Goal: Task Accomplishment & Management: Manage account settings

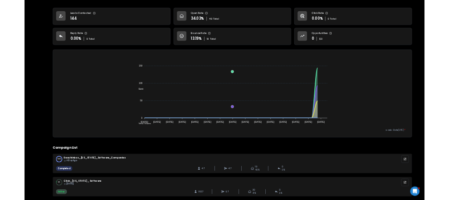
scroll to position [111, 0]
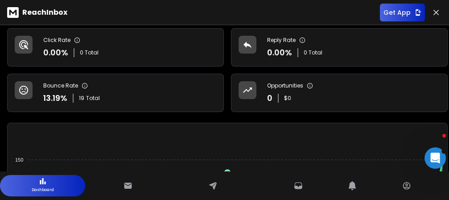
click at [224, 112] on link "Bounce Rate 13.19 % 19 Total" at bounding box center [115, 93] width 217 height 38
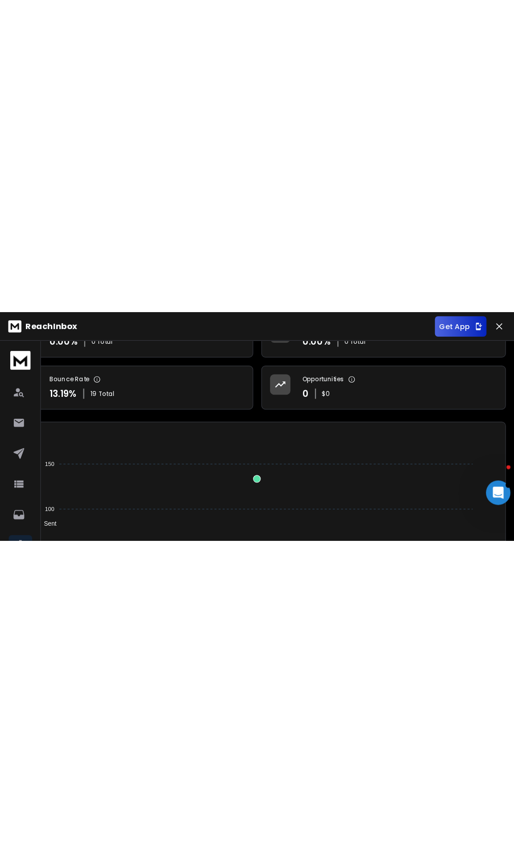
scroll to position [0, 0]
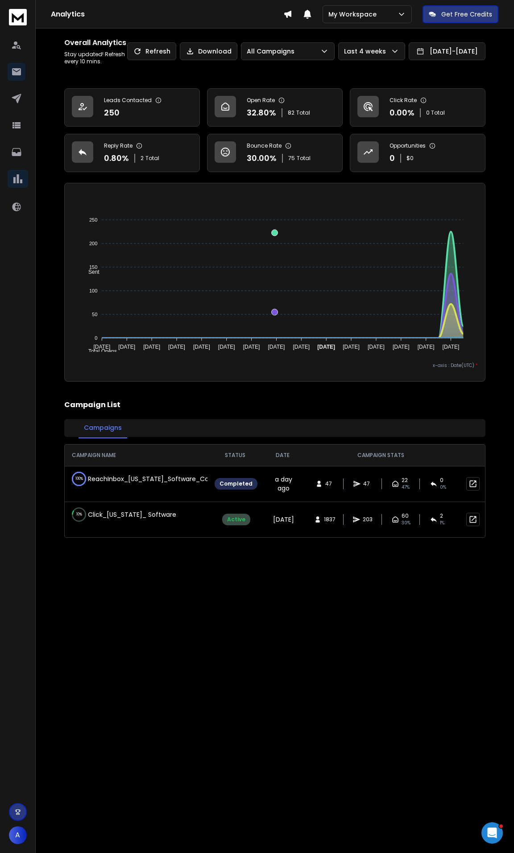
click at [19, 77] on link at bounding box center [17, 72] width 18 height 18
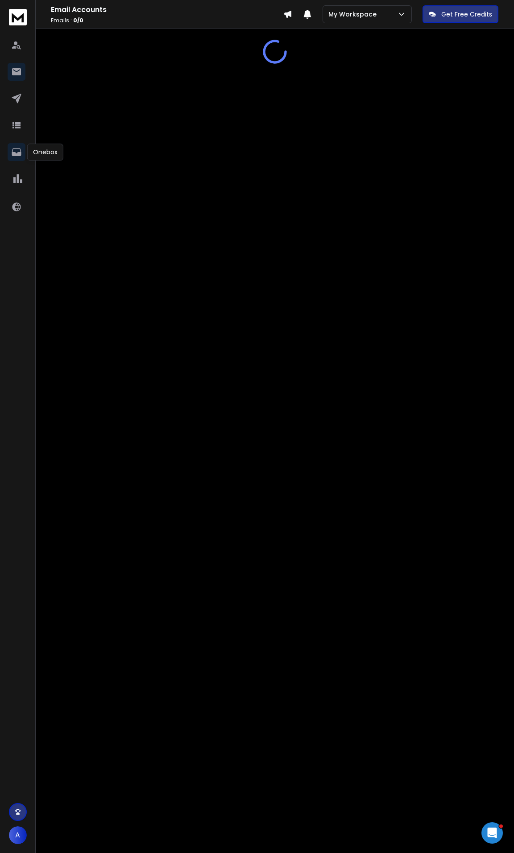
click at [17, 156] on icon at bounding box center [16, 152] width 9 height 8
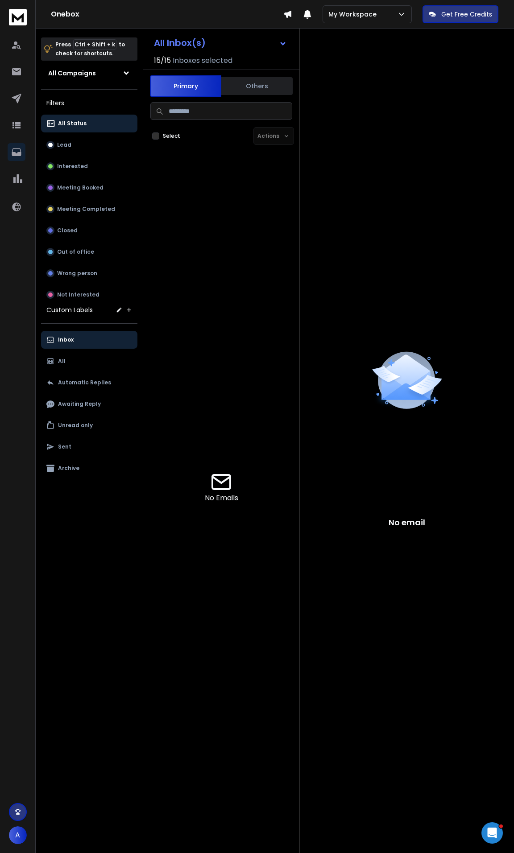
click at [251, 87] on button "Others" at bounding box center [256, 86] width 71 height 20
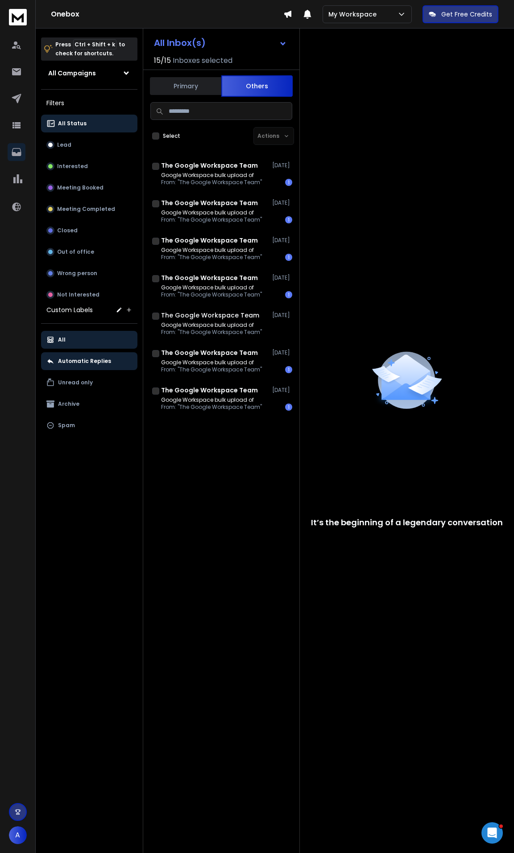
click at [79, 359] on p "Automatic Replies" at bounding box center [84, 361] width 53 height 7
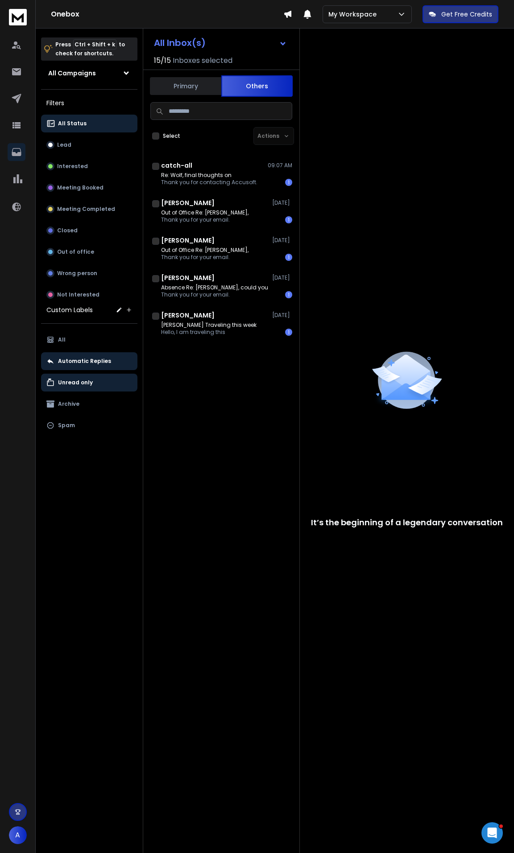
click at [104, 380] on button "Unread only" at bounding box center [89, 383] width 96 height 18
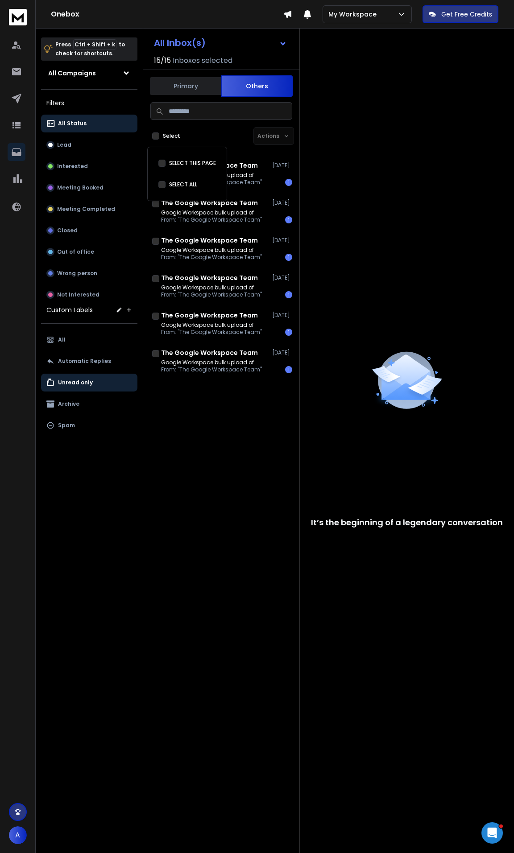
click at [159, 136] on div "Select" at bounding box center [166, 135] width 28 height 7
click at [158, 136] on button "Select" at bounding box center [155, 135] width 7 height 7
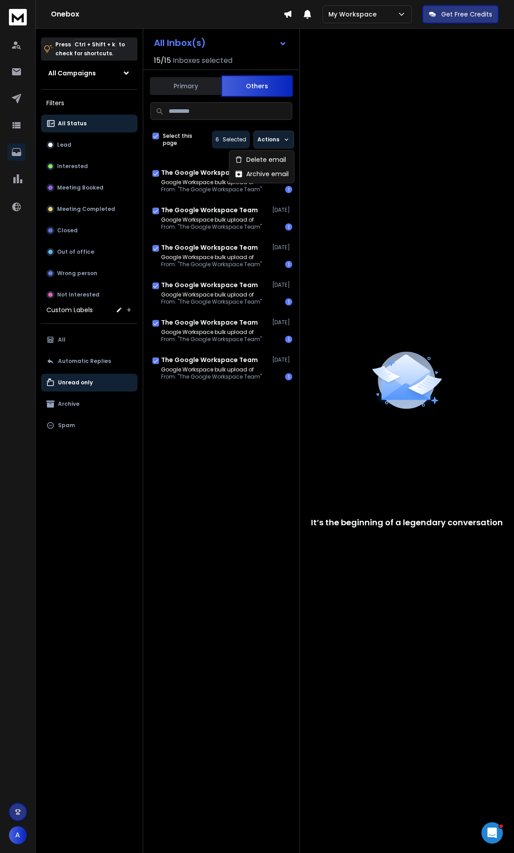
click at [269, 140] on p "Actions" at bounding box center [268, 139] width 22 height 7
click at [276, 158] on div "Delete email" at bounding box center [260, 159] width 51 height 9
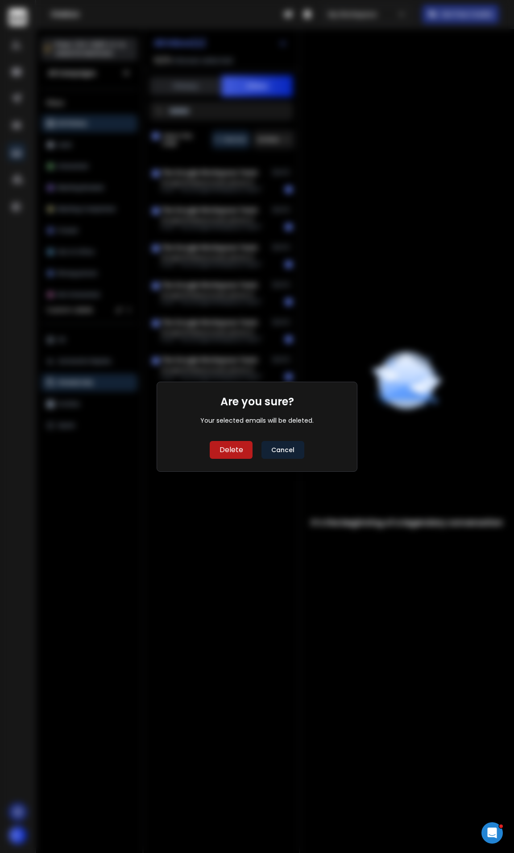
click at [236, 455] on button "Delete" at bounding box center [231, 450] width 43 height 18
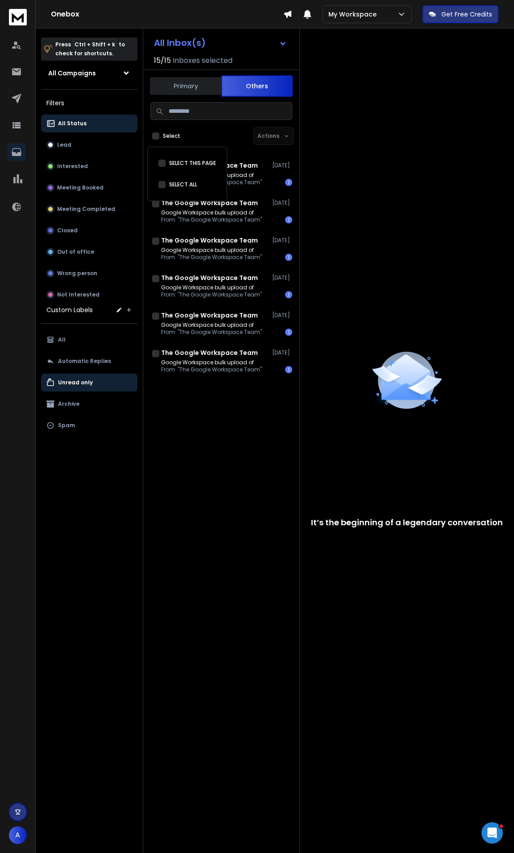
click at [158, 137] on button "SELECT THIS PAGE" at bounding box center [155, 135] width 7 height 7
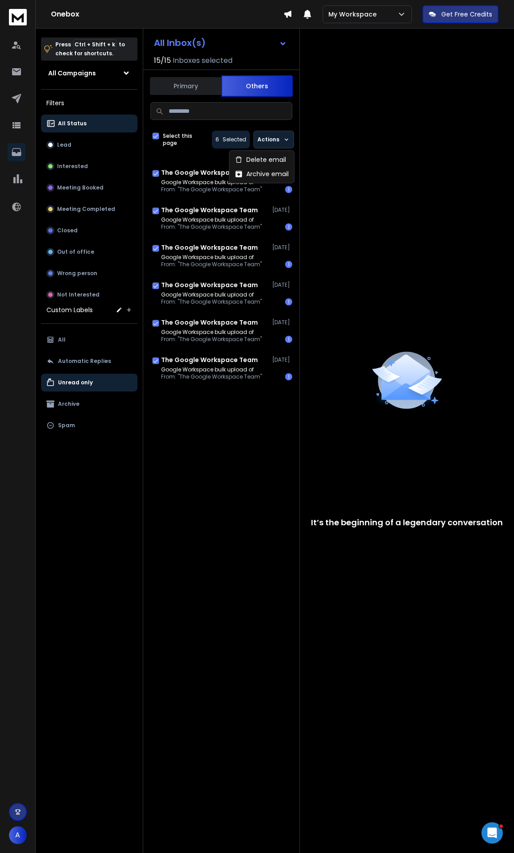
click at [270, 140] on p "Actions" at bounding box center [268, 139] width 22 height 7
click at [275, 157] on div "Delete email" at bounding box center [260, 159] width 51 height 9
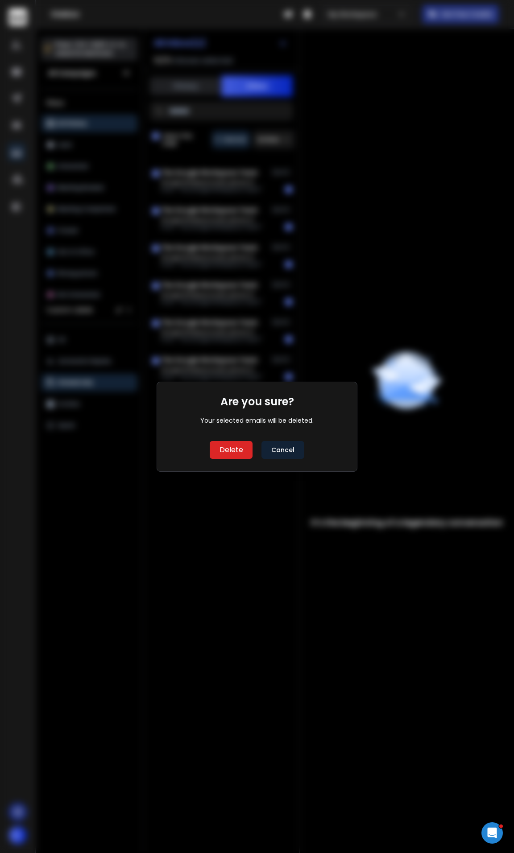
click at [245, 462] on div "Are you sure? Your selected emails will be deleted. Delete Cancel" at bounding box center [257, 427] width 201 height 90
click at [244, 454] on button "Delete" at bounding box center [231, 450] width 43 height 18
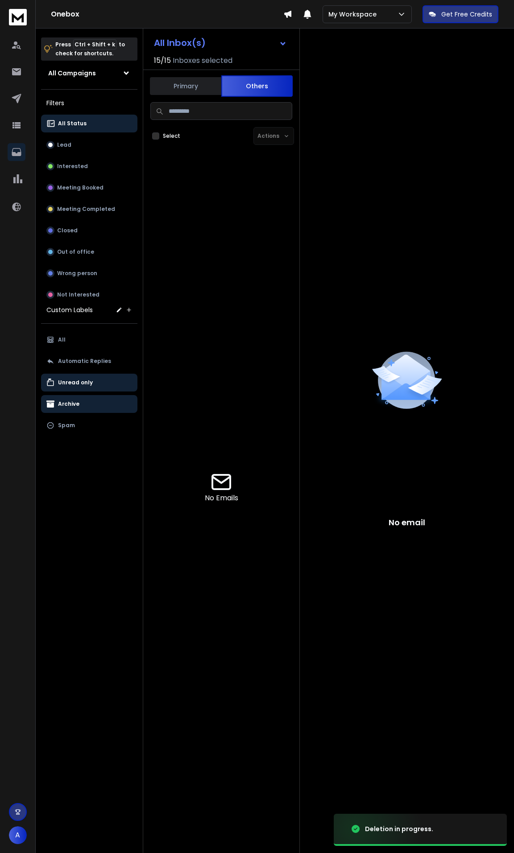
click at [99, 399] on button "Archive" at bounding box center [89, 404] width 96 height 18
click at [95, 422] on button "Spam" at bounding box center [89, 426] width 96 height 18
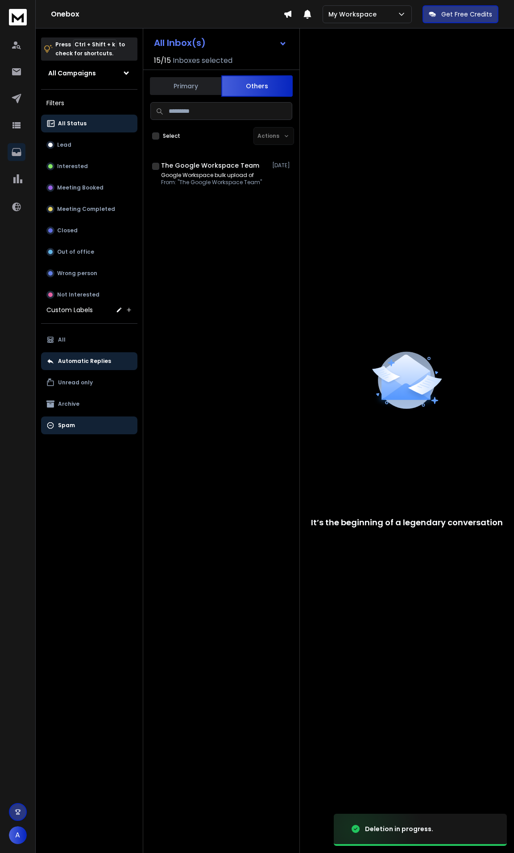
click at [95, 364] on p "Automatic Replies" at bounding box center [84, 361] width 53 height 7
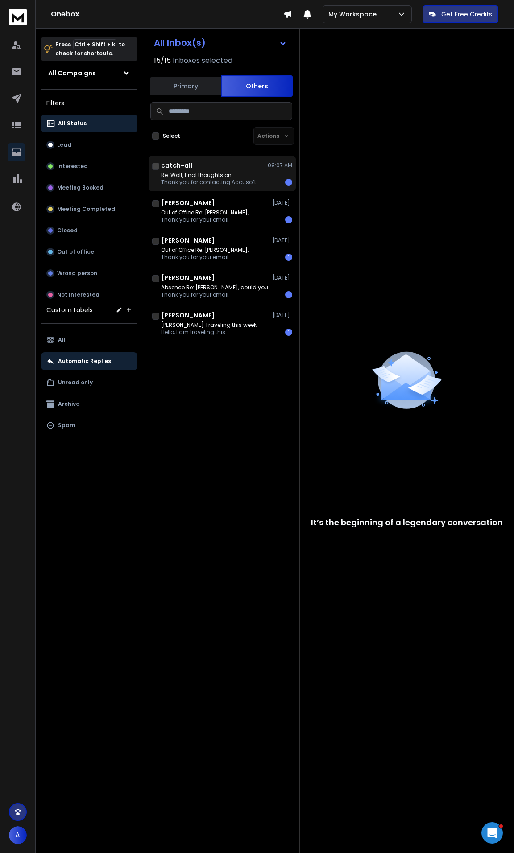
click at [217, 182] on p "Thank you for contacting Accusoft." at bounding box center [209, 182] width 96 height 7
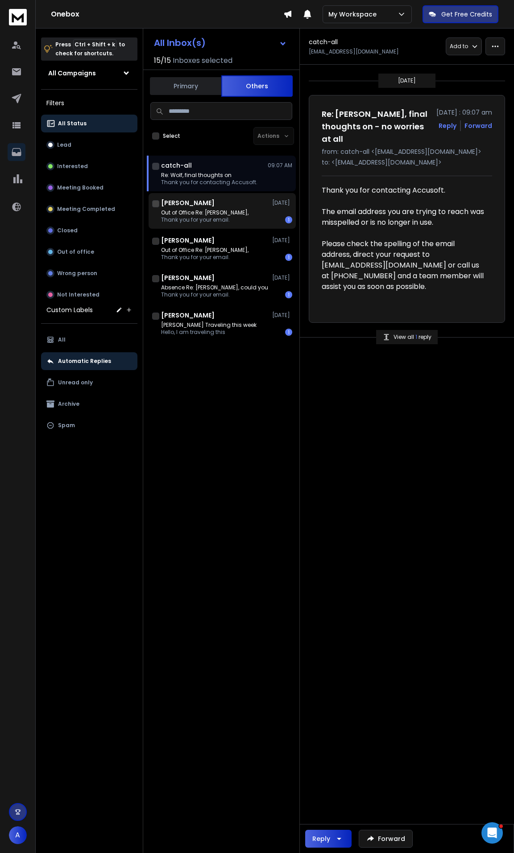
click at [213, 209] on p "Out of Office Re: Brendan," at bounding box center [204, 212] width 87 height 7
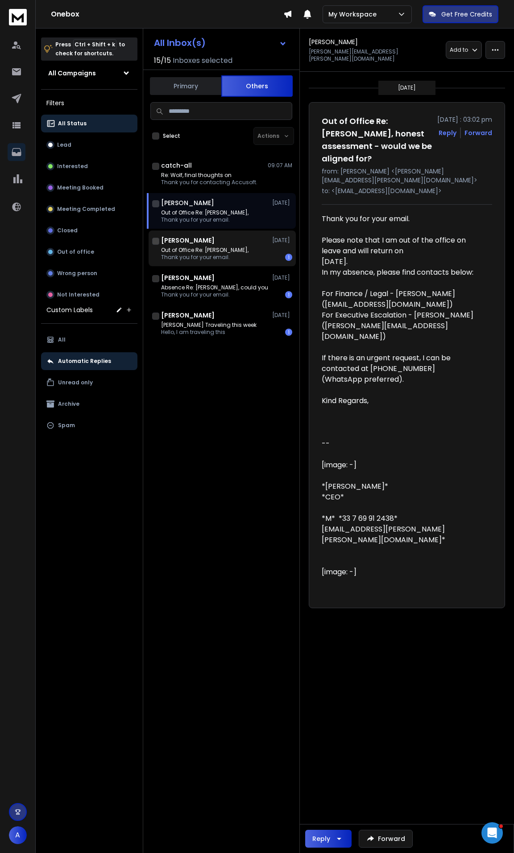
click at [208, 249] on p "Out of Office Re: Brendan," at bounding box center [204, 250] width 87 height 7
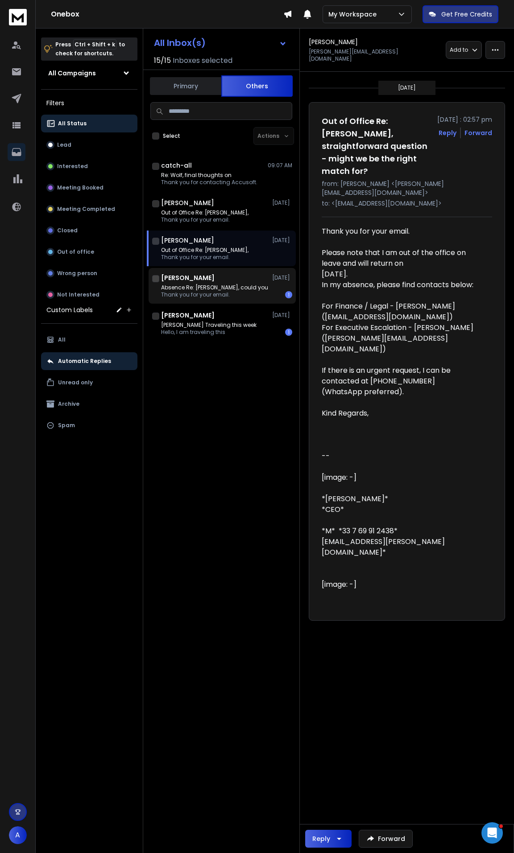
click at [215, 274] on h1 "Larissa Lindemann" at bounding box center [188, 277] width 54 height 9
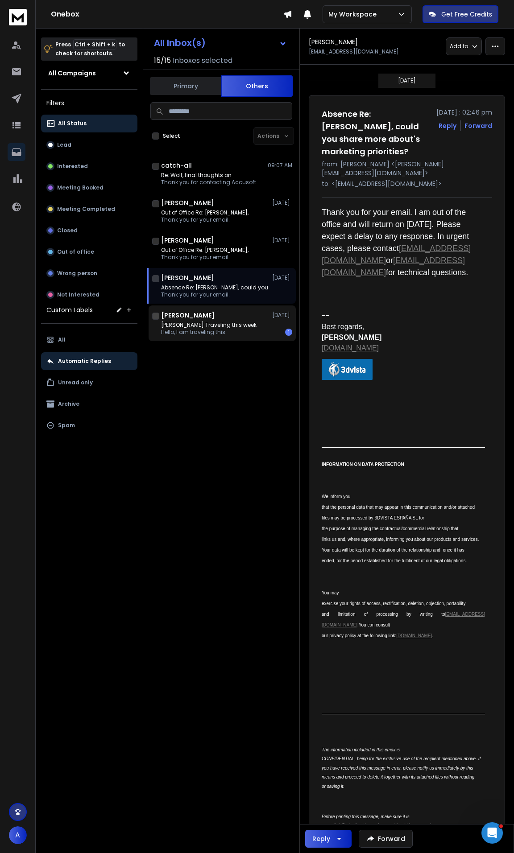
click at [219, 309] on div "Drew Niermann 11 Aug Drew Niermann Traveling this week Hello, I am traveling th…" at bounding box center [222, 324] width 147 height 36
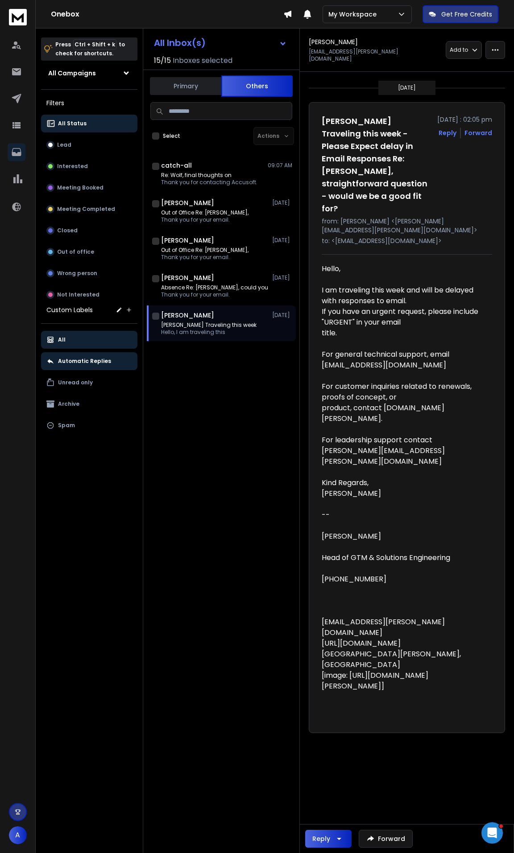
click at [74, 339] on button "All" at bounding box center [89, 340] width 96 height 18
